Goal: Navigation & Orientation: Find specific page/section

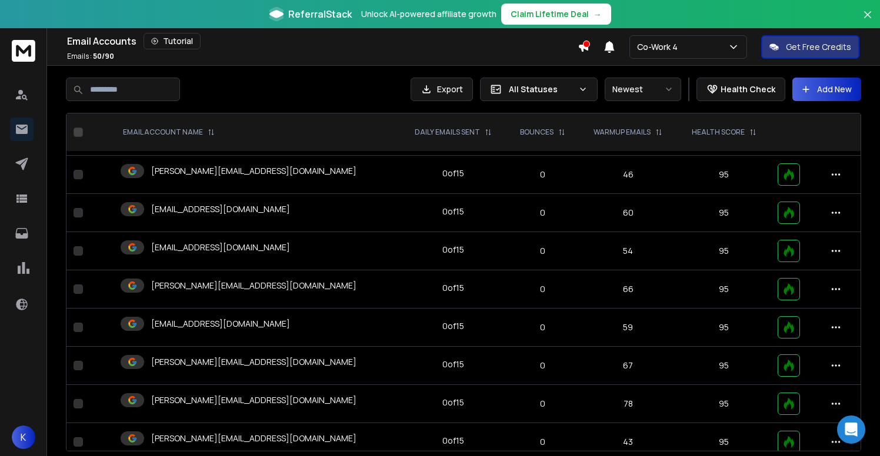
scroll to position [1639, 0]
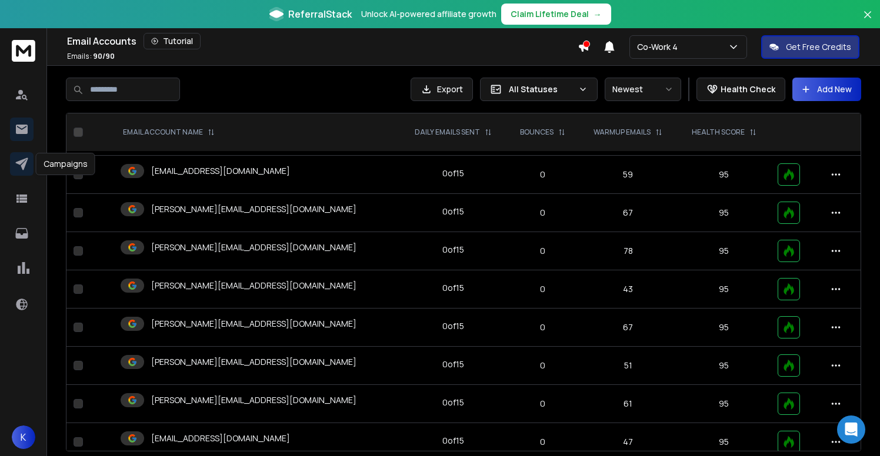
click at [21, 162] on icon at bounding box center [21, 164] width 12 height 12
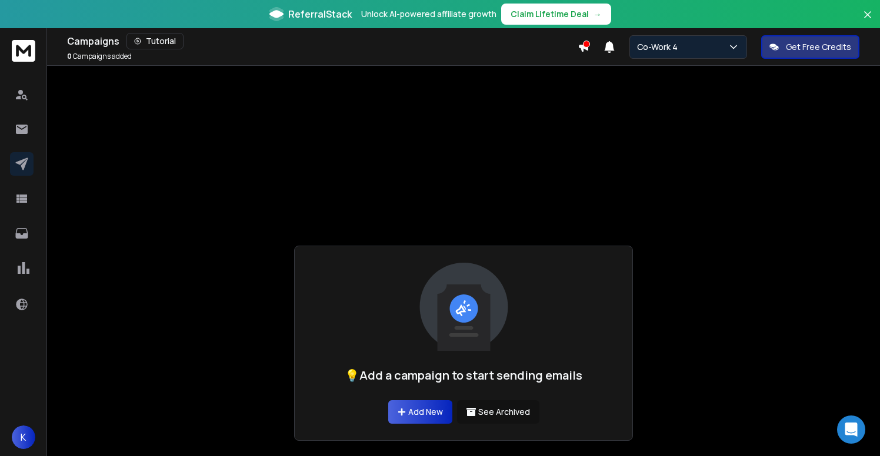
click at [710, 52] on button "Co-Work 4" at bounding box center [688, 47] width 118 height 24
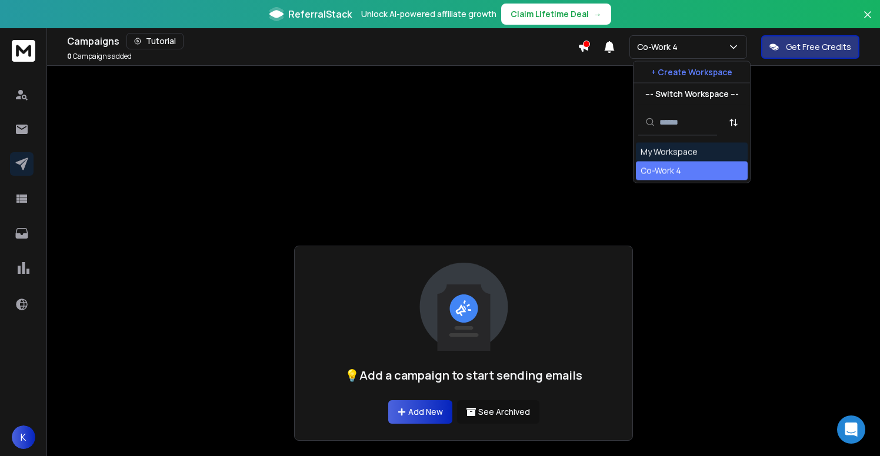
click at [694, 69] on p "+ Create Workspace" at bounding box center [691, 72] width 81 height 12
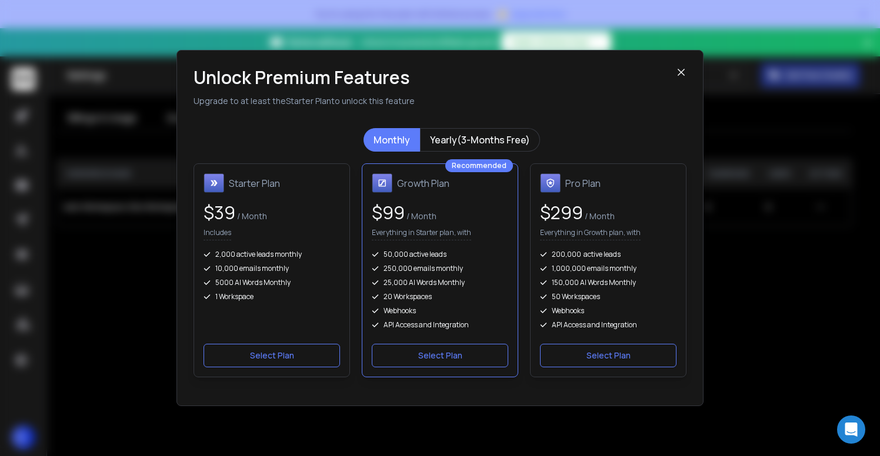
click at [679, 74] on icon at bounding box center [681, 72] width 11 height 11
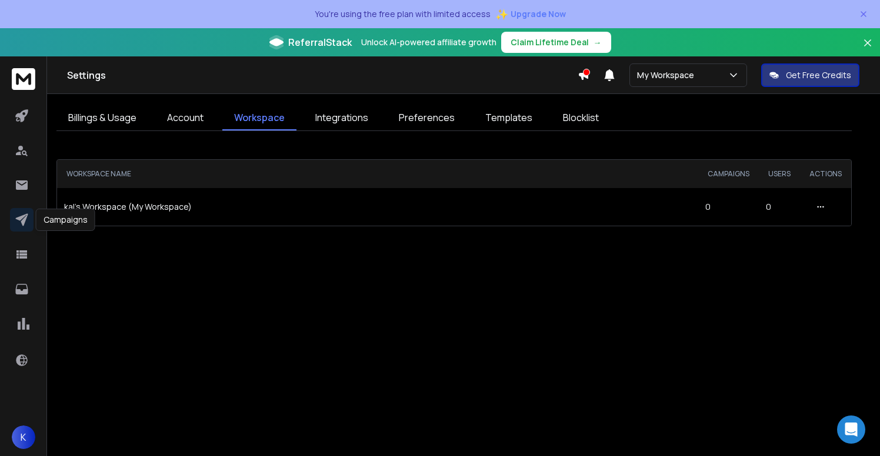
click at [22, 215] on icon at bounding box center [22, 220] width 14 height 14
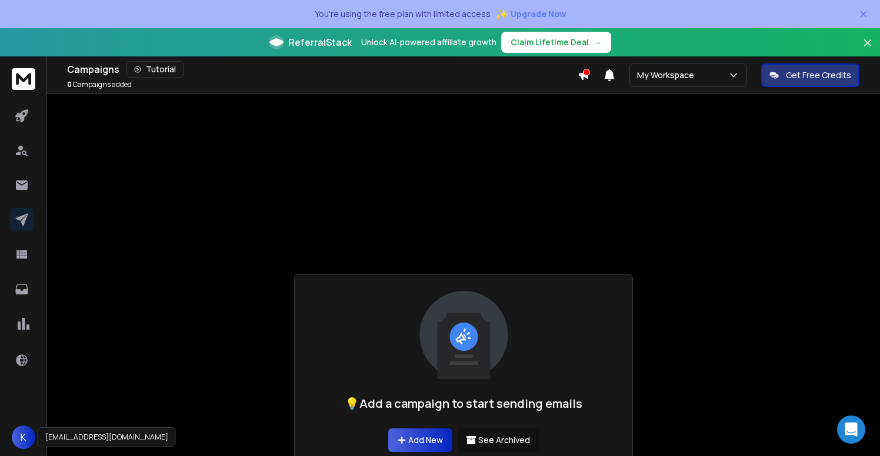
click at [12, 440] on span "K" at bounding box center [24, 438] width 24 height 24
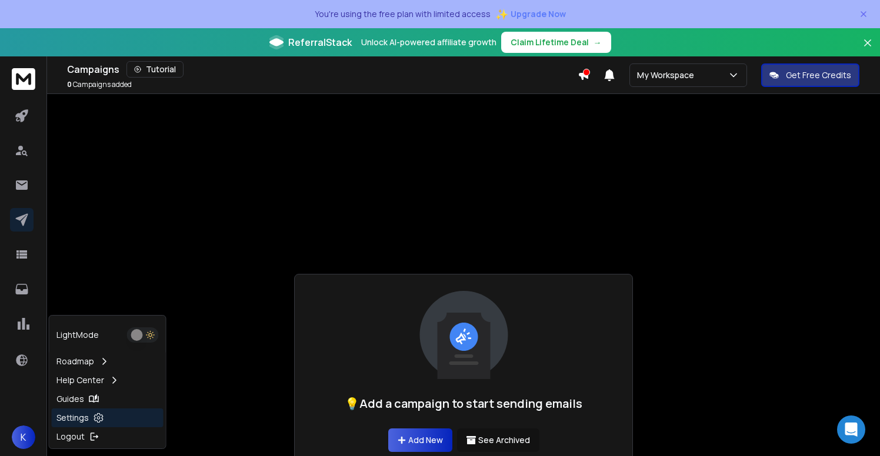
click at [28, 437] on span "K" at bounding box center [24, 438] width 24 height 24
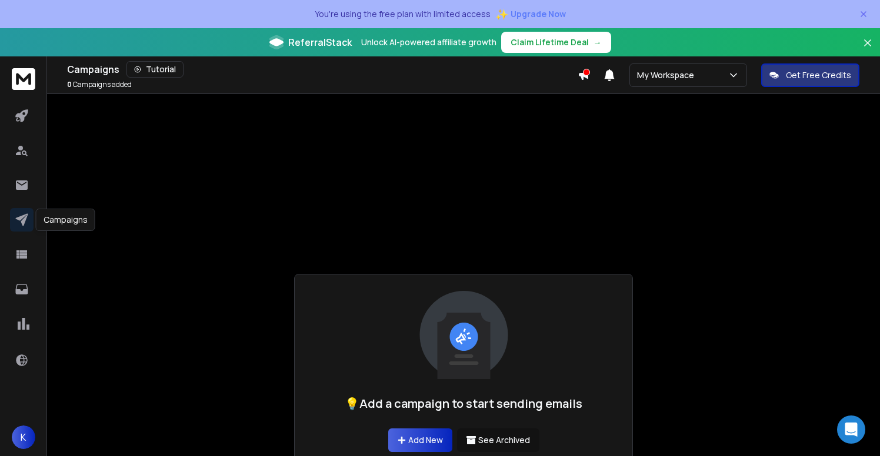
click at [25, 213] on icon at bounding box center [22, 220] width 14 height 14
click at [21, 181] on icon at bounding box center [22, 185] width 12 height 9
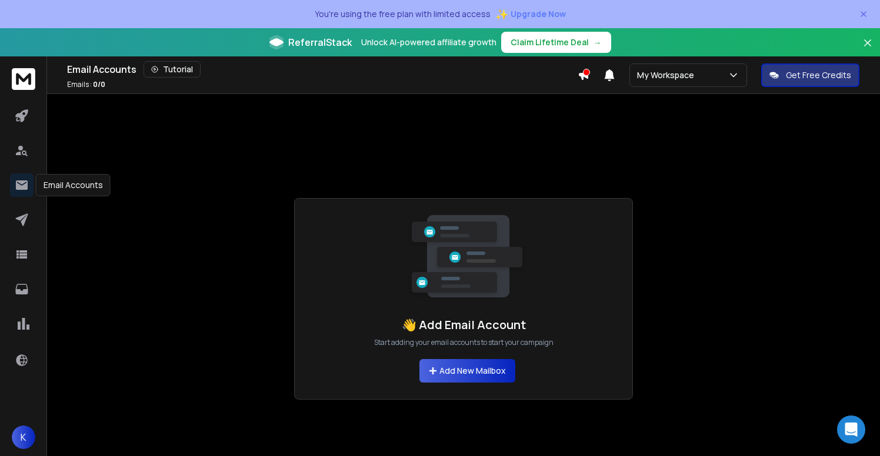
click at [23, 183] on icon at bounding box center [22, 185] width 14 height 14
click at [13, 187] on link at bounding box center [22, 185] width 24 height 24
click at [730, 79] on div "My Workspace" at bounding box center [688, 75] width 102 height 12
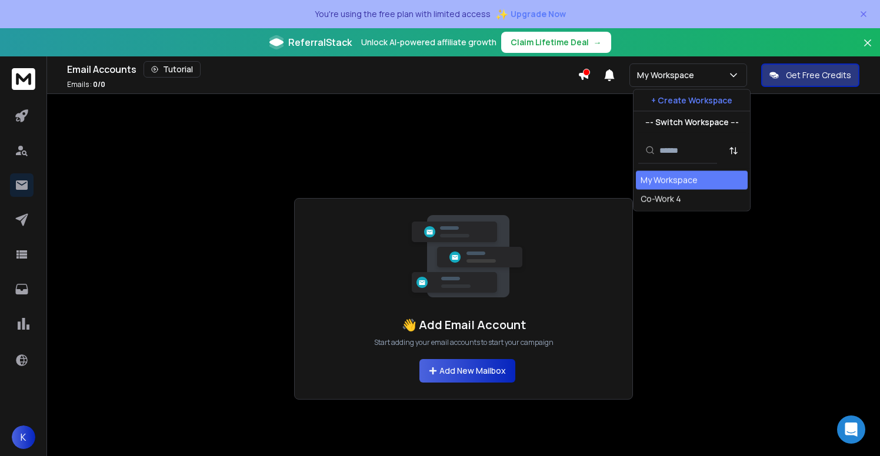
click at [688, 126] on p "--- Switch Workspace ---" at bounding box center [691, 122] width 93 height 12
click at [666, 197] on div "Co-Work 4" at bounding box center [660, 199] width 41 height 12
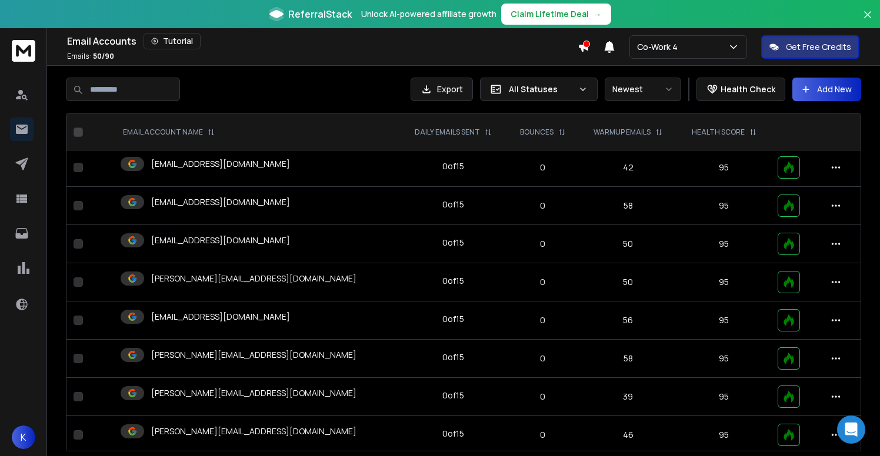
scroll to position [1226, 0]
